Goal: Task Accomplishment & Management: Use online tool/utility

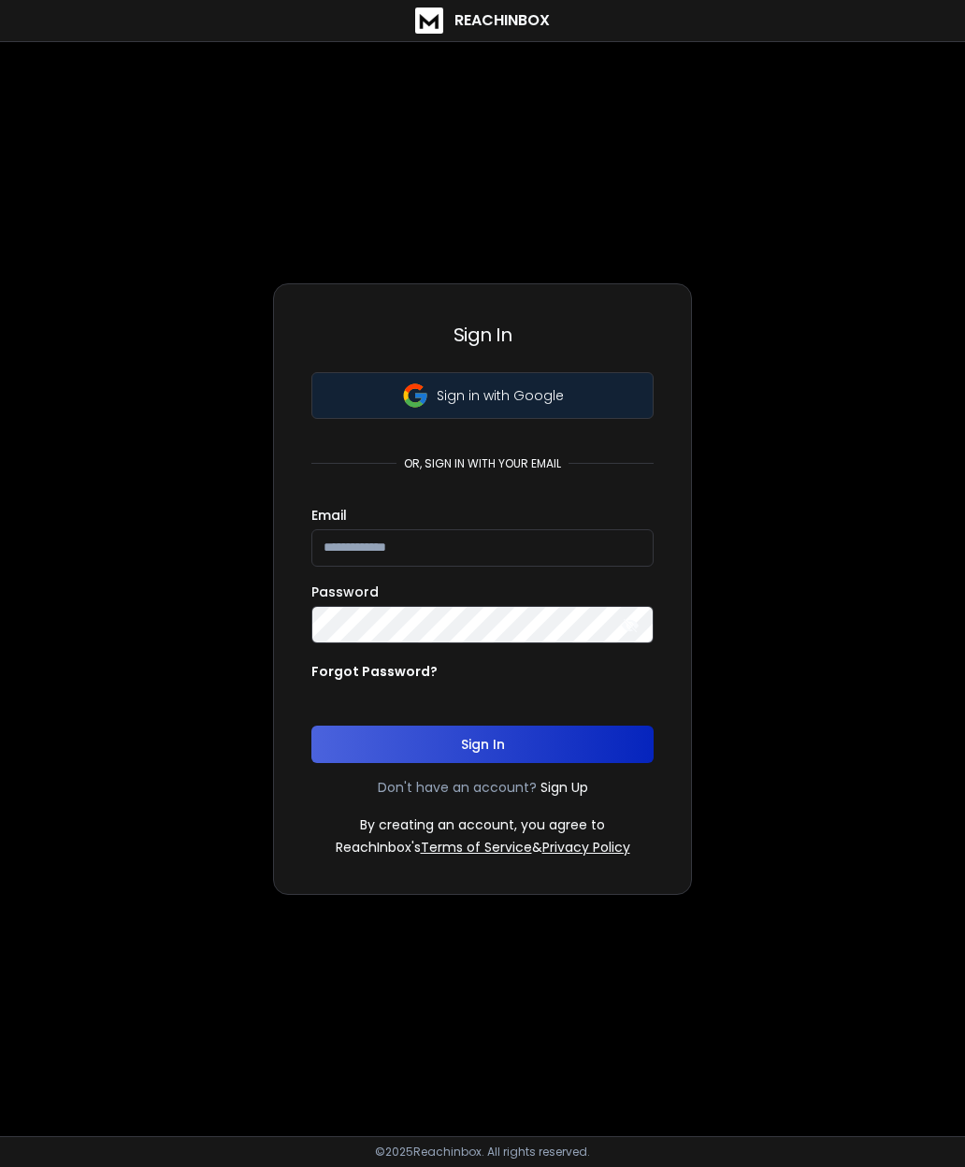
click at [602, 419] on button "Sign in with Google" at bounding box center [482, 395] width 342 height 47
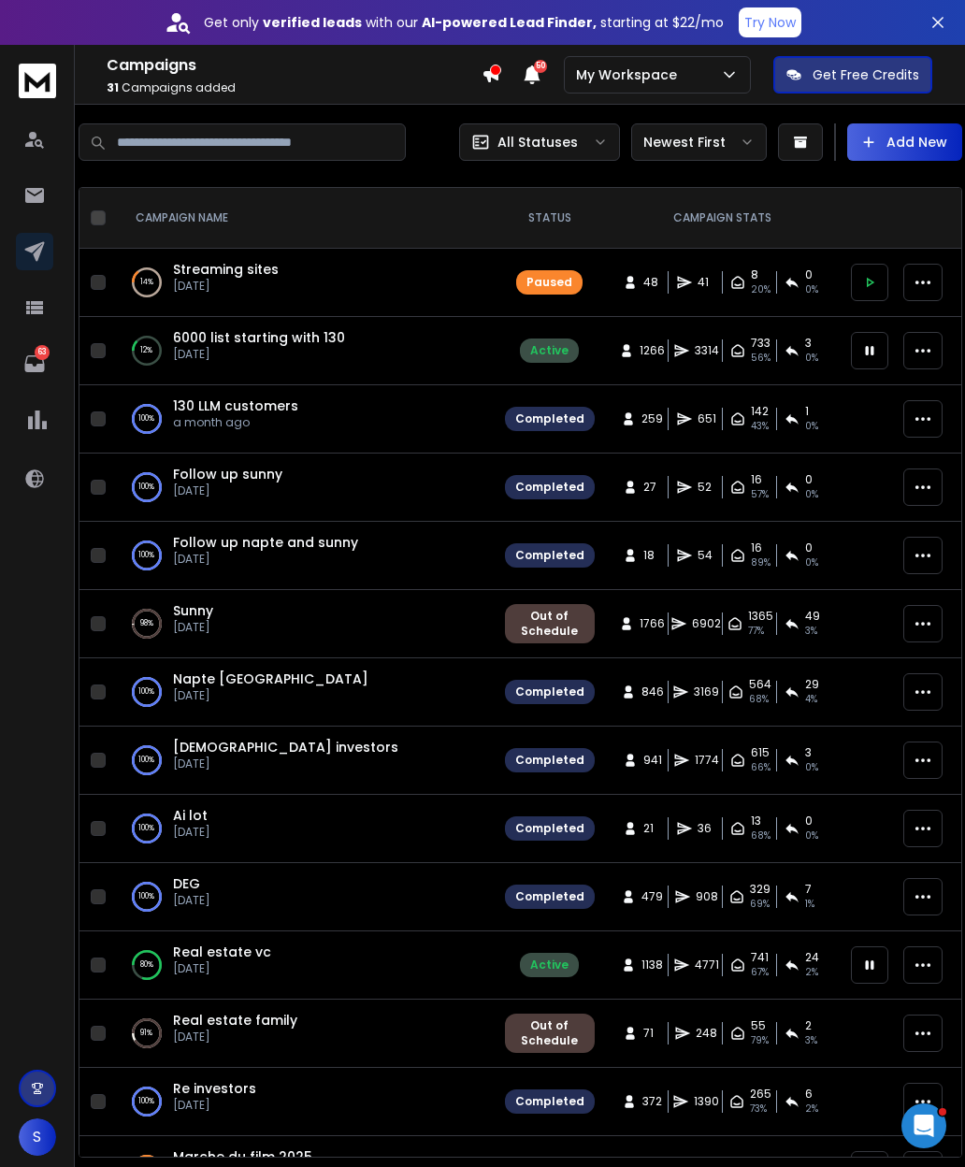
click at [23, 260] on icon at bounding box center [34, 251] width 22 height 22
click at [238, 345] on span "6000 list starting with 130" at bounding box center [259, 337] width 172 height 19
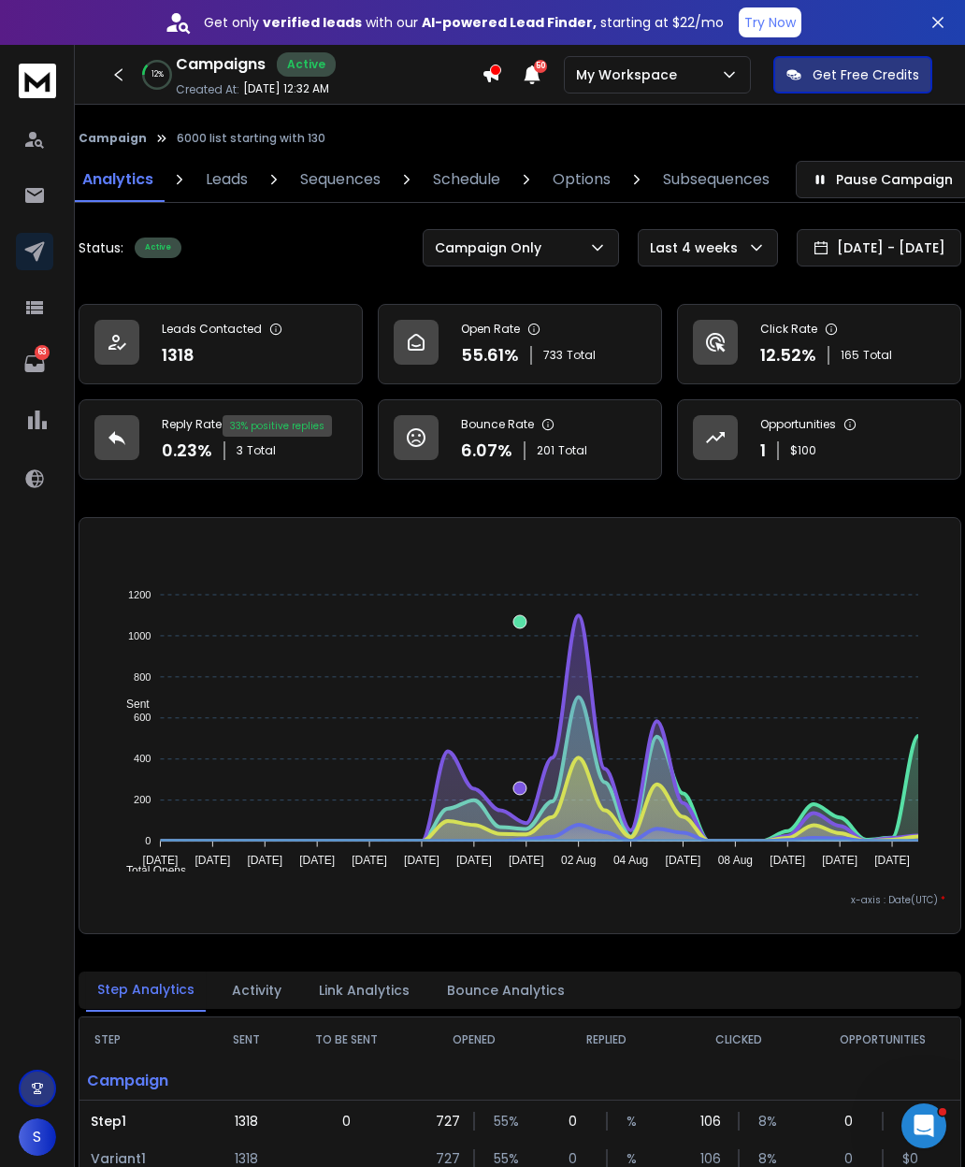
click at [32, 251] on icon at bounding box center [34, 251] width 20 height 20
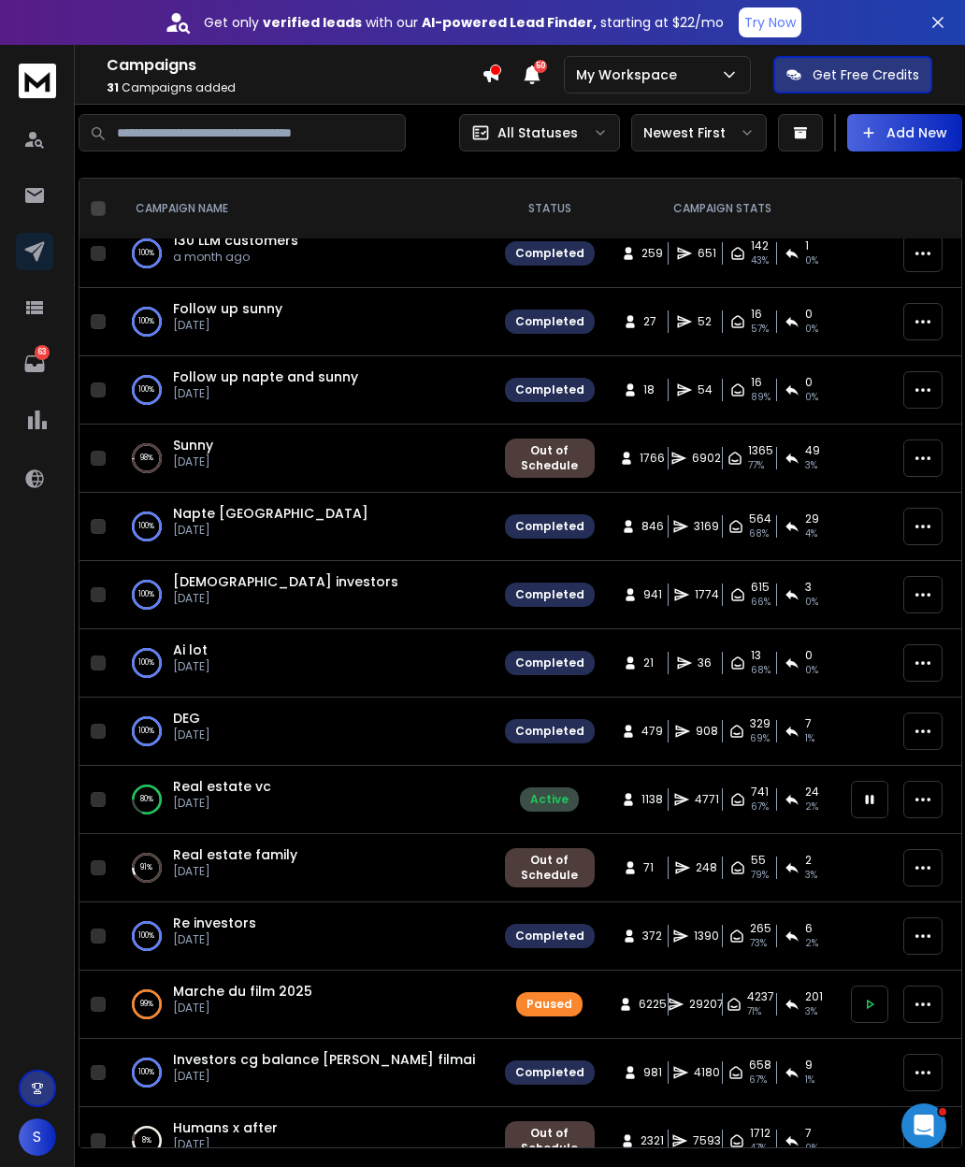
scroll to position [165, 0]
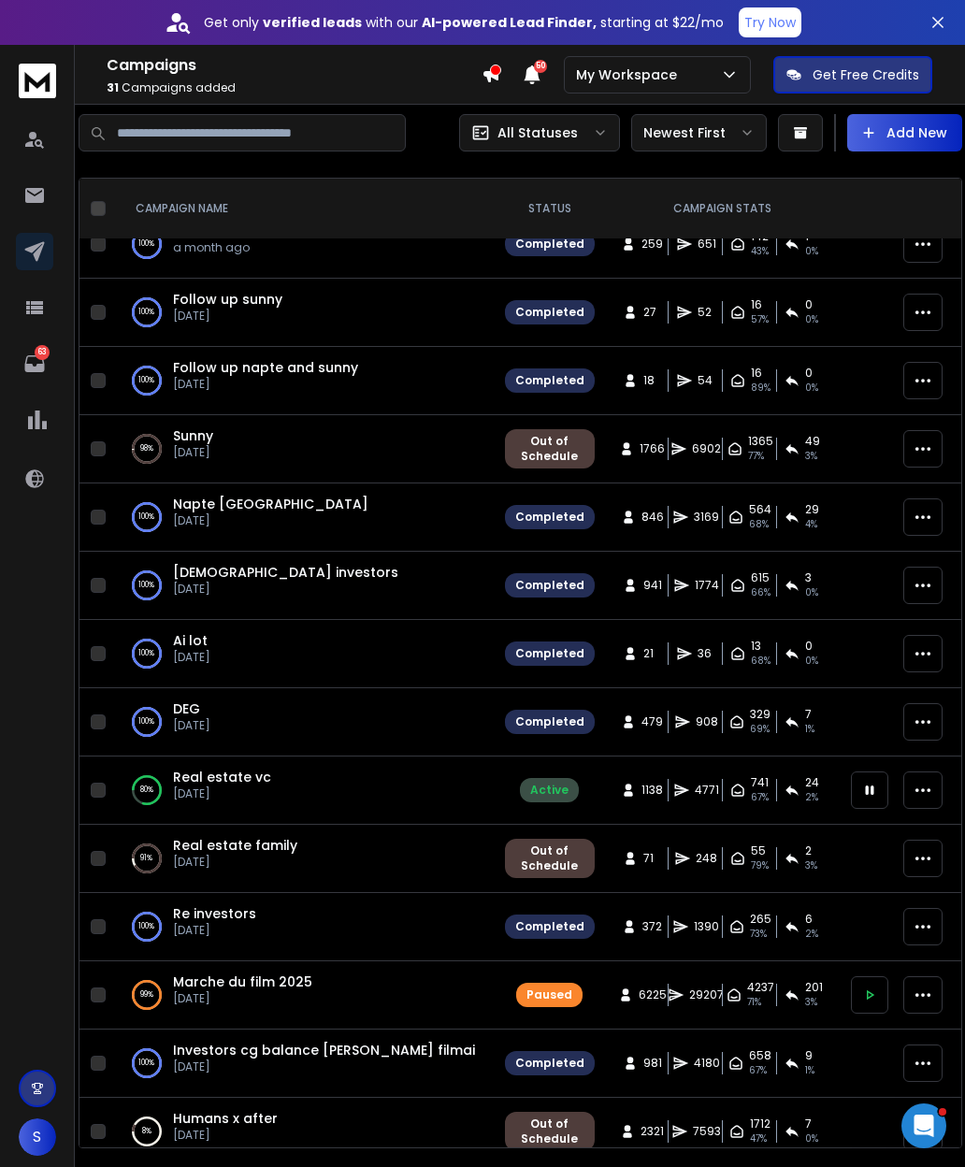
click at [452, 756] on td "80 % Real estate vc [DATE]" at bounding box center [303, 790] width 380 height 68
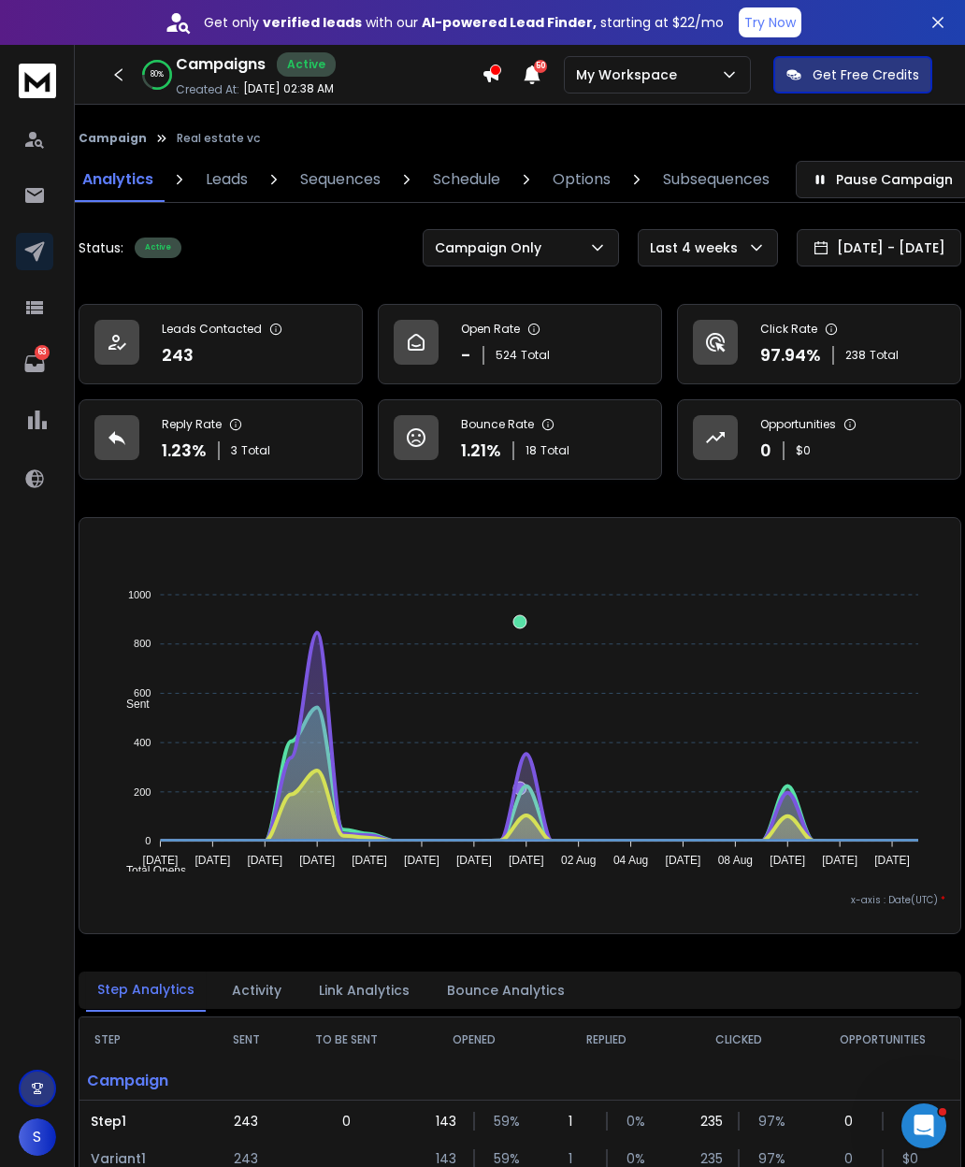
click at [39, 253] on icon at bounding box center [34, 251] width 20 height 20
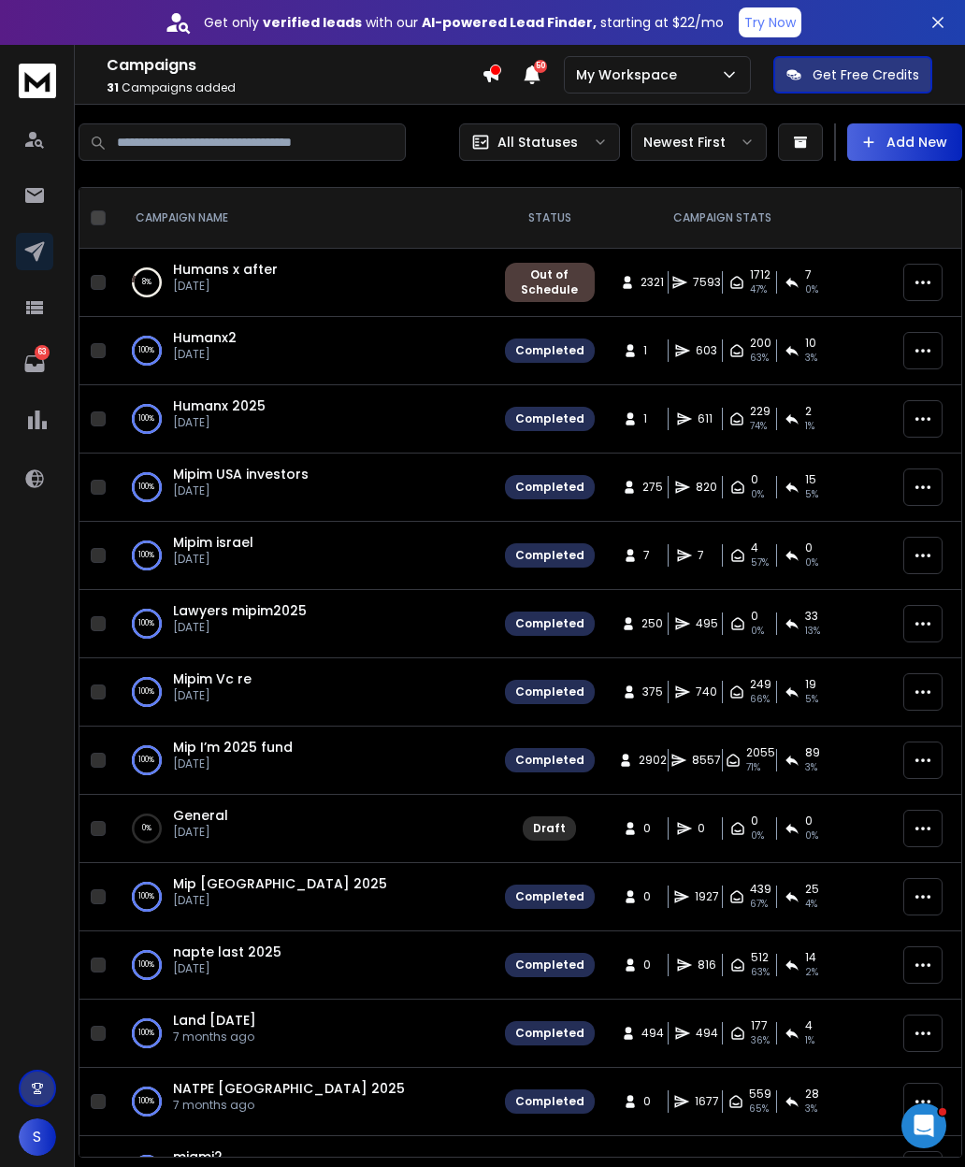
scroll to position [1025, 0]
